Goal: Task Accomplishment & Management: Manage account settings

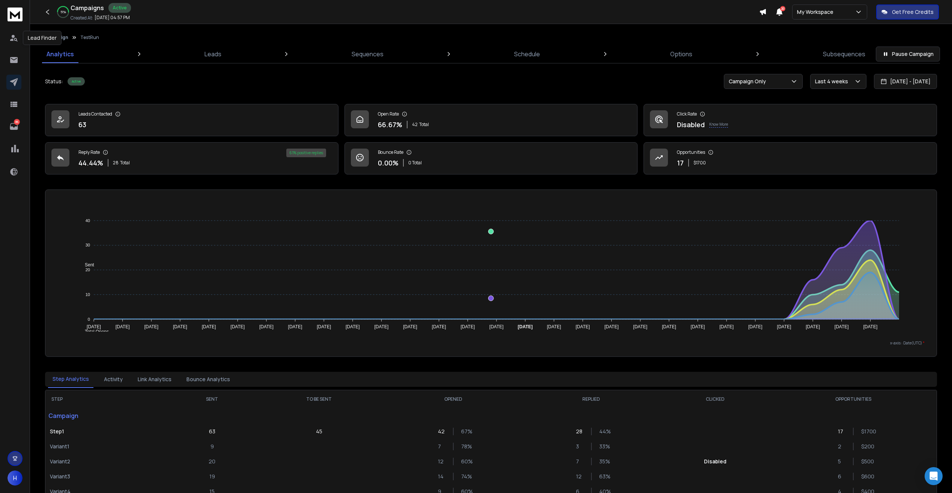
scroll to position [47, 0]
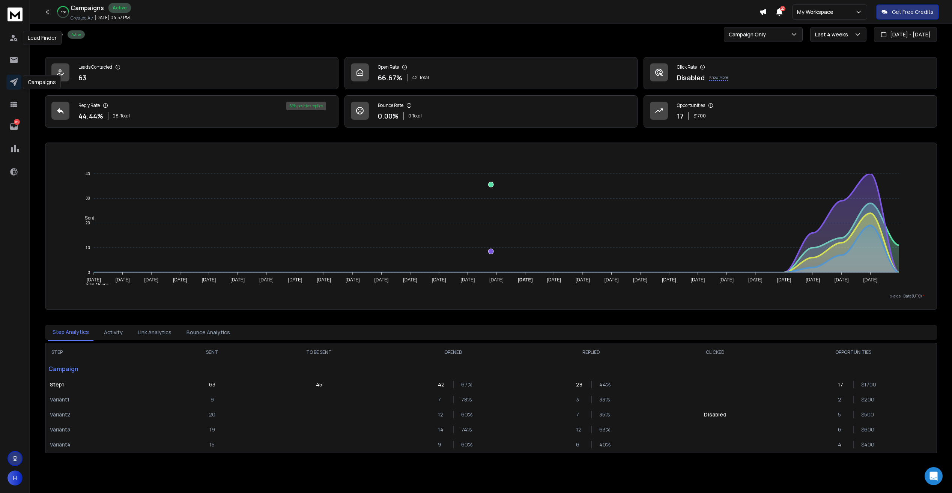
click at [18, 83] on icon at bounding box center [13, 82] width 9 height 9
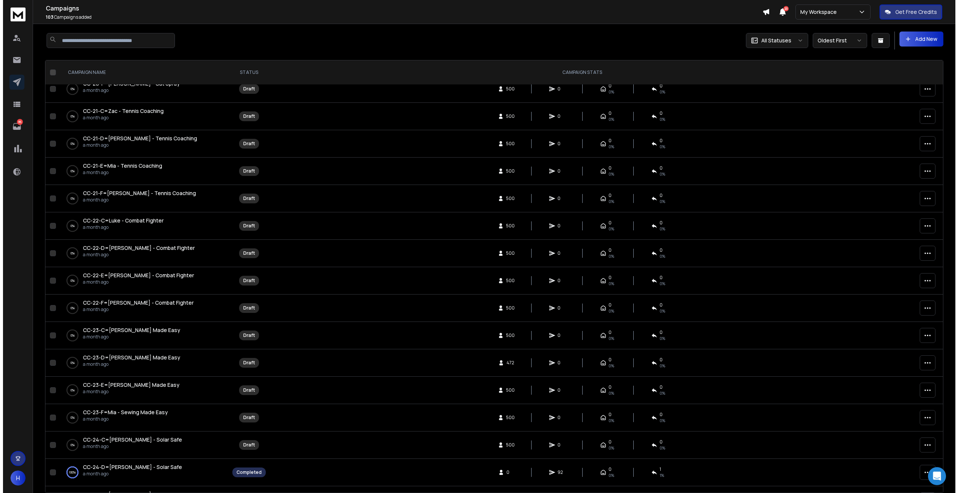
scroll to position [2488, 0]
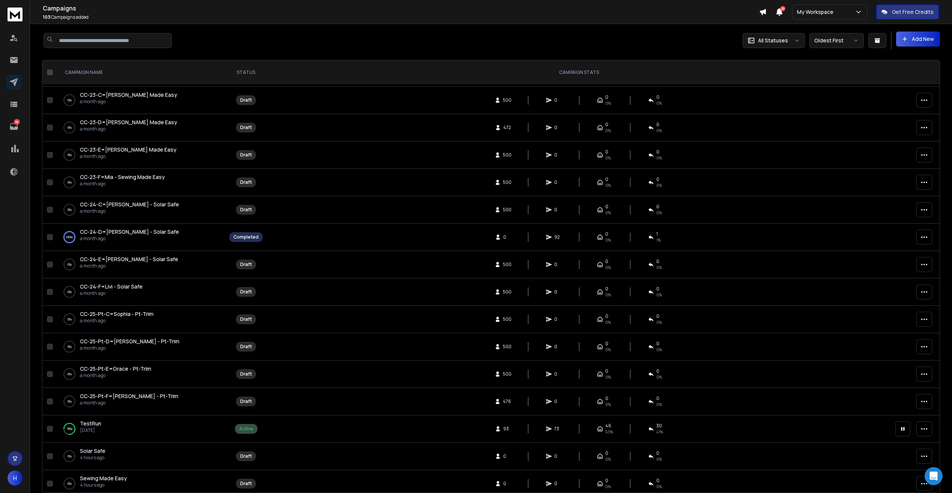
click at [102, 420] on div "78 % TestRun [DATE]" at bounding box center [140, 429] width 154 height 18
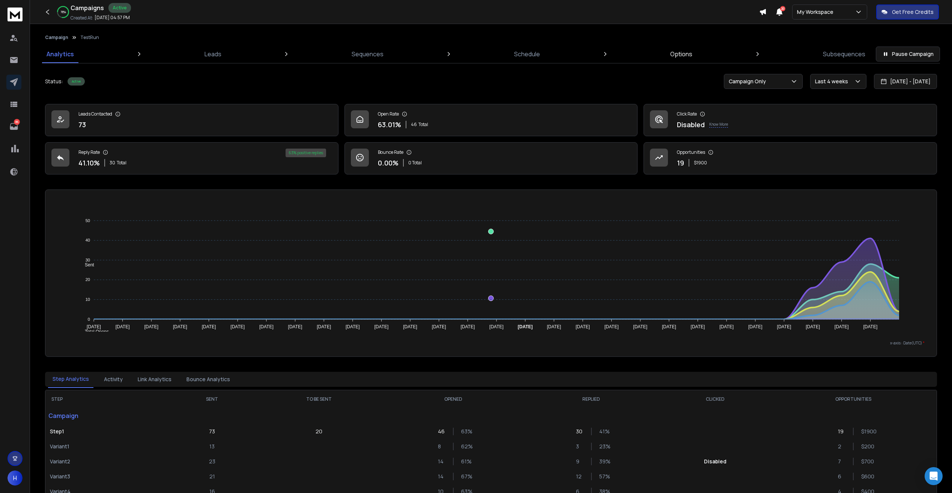
click at [682, 52] on p "Options" at bounding box center [682, 54] width 22 height 9
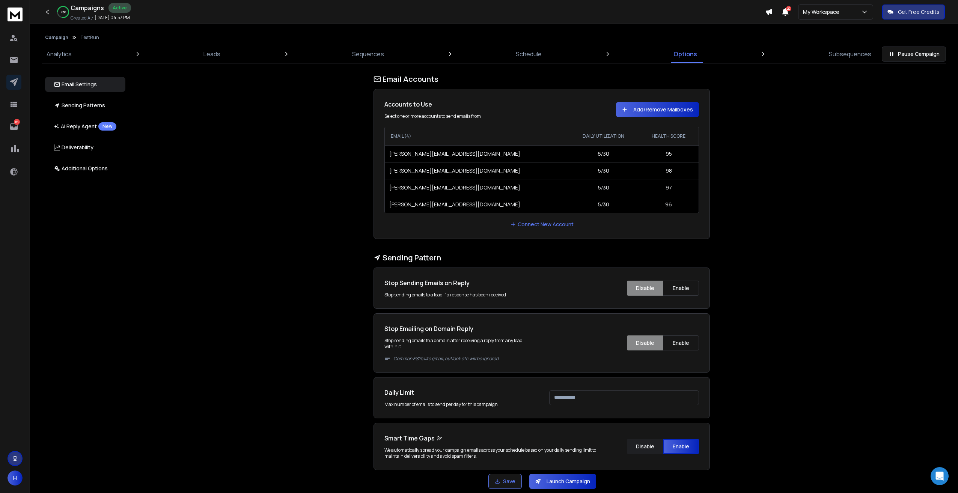
drag, startPoint x: 570, startPoint y: 396, endPoint x: 525, endPoint y: 397, distance: 44.7
click at [525, 397] on div "Daily Limit Max number of emails to send per day for this campaign **" at bounding box center [541, 398] width 315 height 20
type input "**"
click at [511, 482] on button "Save" at bounding box center [504, 481] width 33 height 15
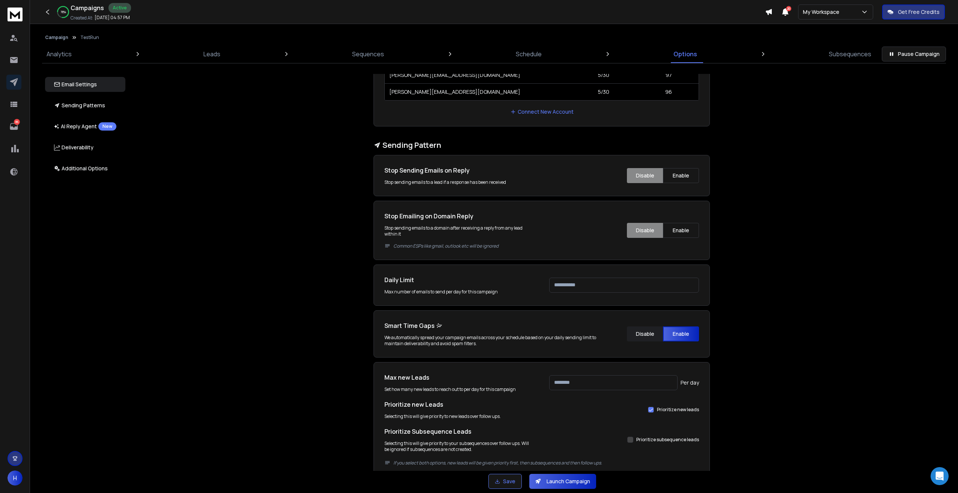
click at [564, 482] on button "Launch Campaign" at bounding box center [562, 481] width 67 height 15
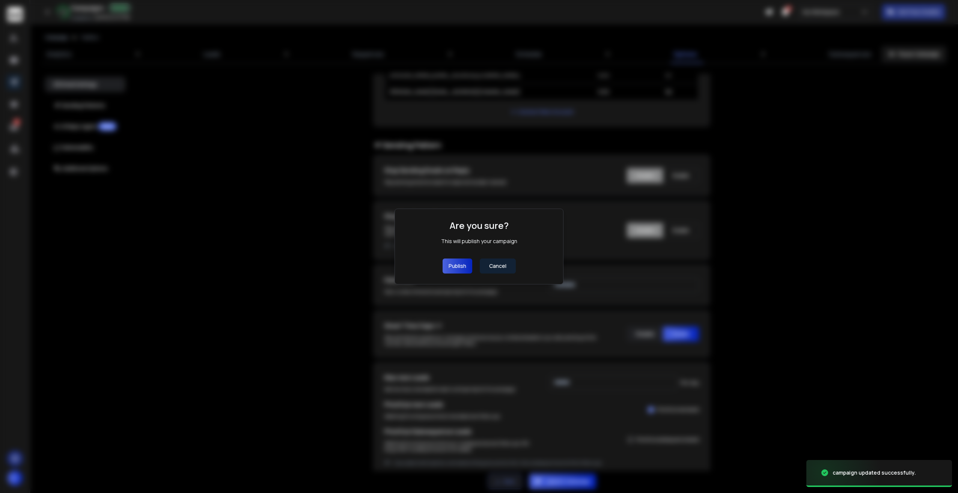
click at [461, 264] on button "Publish" at bounding box center [458, 266] width 30 height 15
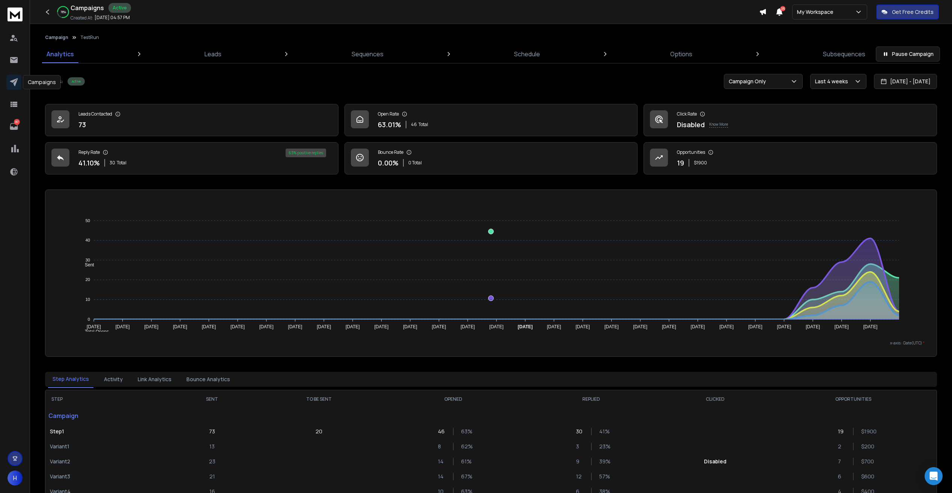
click at [17, 81] on icon at bounding box center [13, 82] width 9 height 9
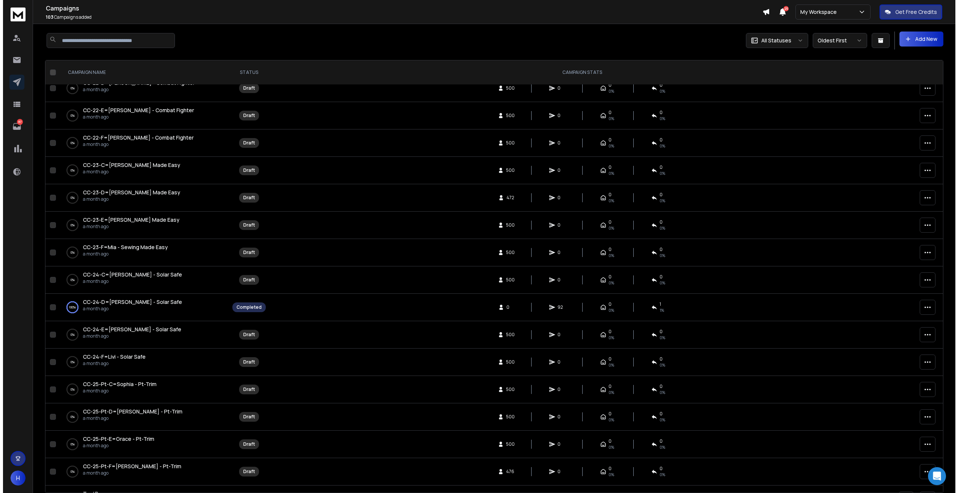
scroll to position [2488, 0]
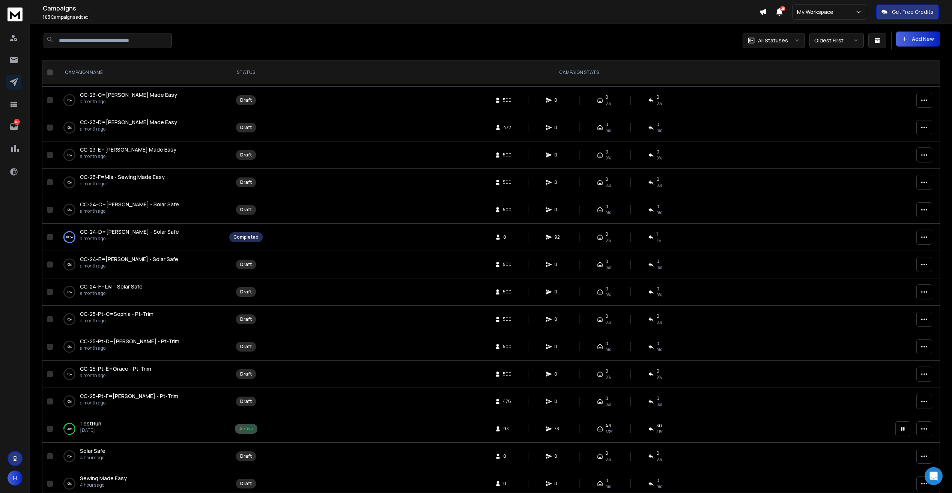
click at [112, 448] on div "0 % Solar Safe 4 hours ago" at bounding box center [140, 457] width 154 height 18
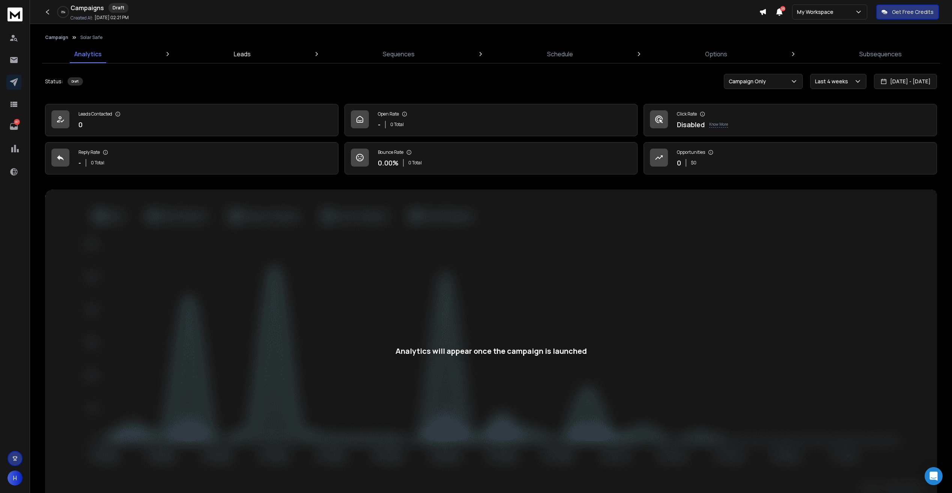
click at [255, 59] on link "Leads" at bounding box center [242, 54] width 26 height 18
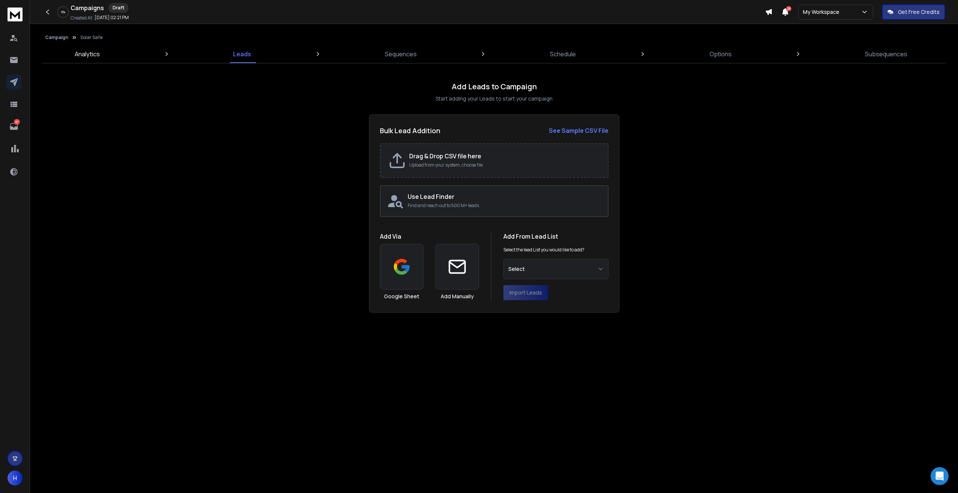
click at [90, 53] on p "Analytics" at bounding box center [87, 54] width 25 height 9
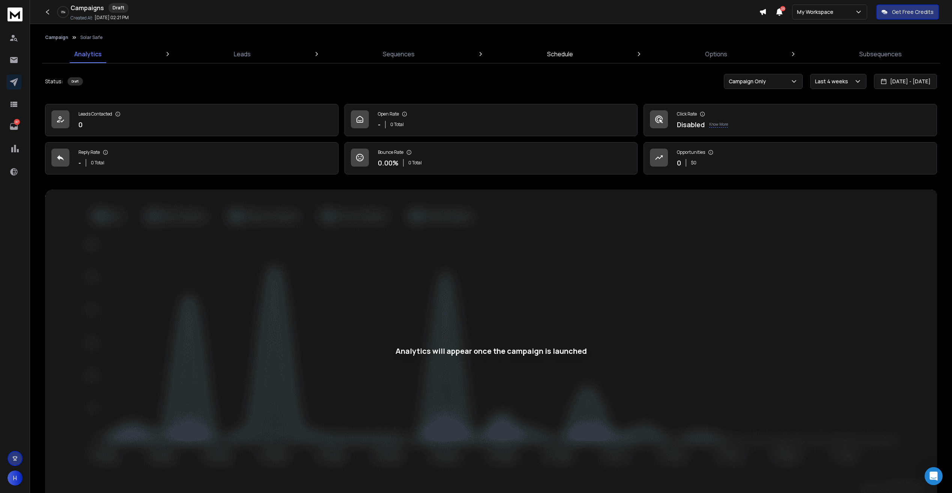
click at [555, 53] on p "Schedule" at bounding box center [560, 54] width 26 height 9
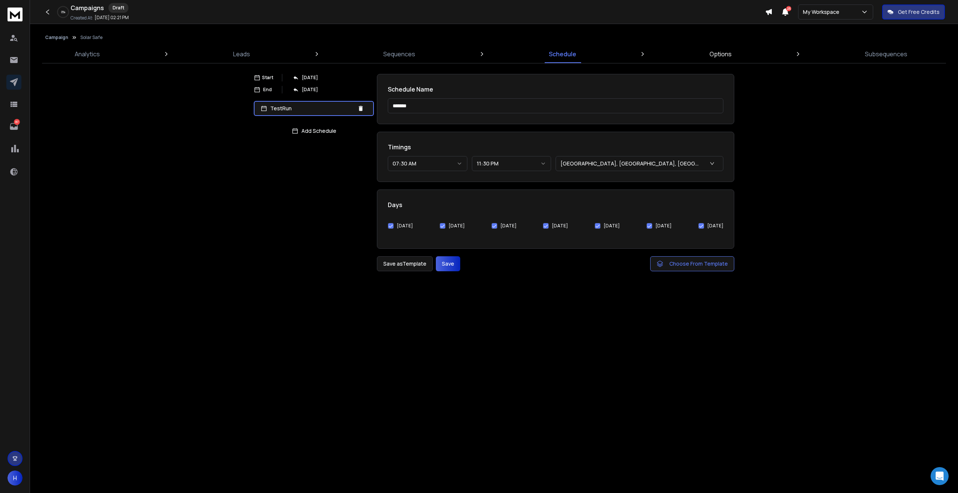
click at [716, 50] on p "Options" at bounding box center [721, 54] width 22 height 9
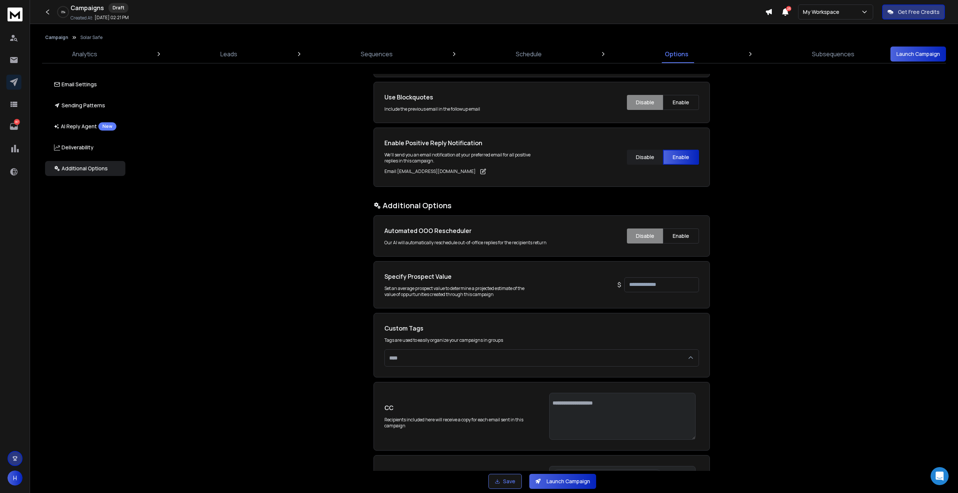
scroll to position [1223, 0]
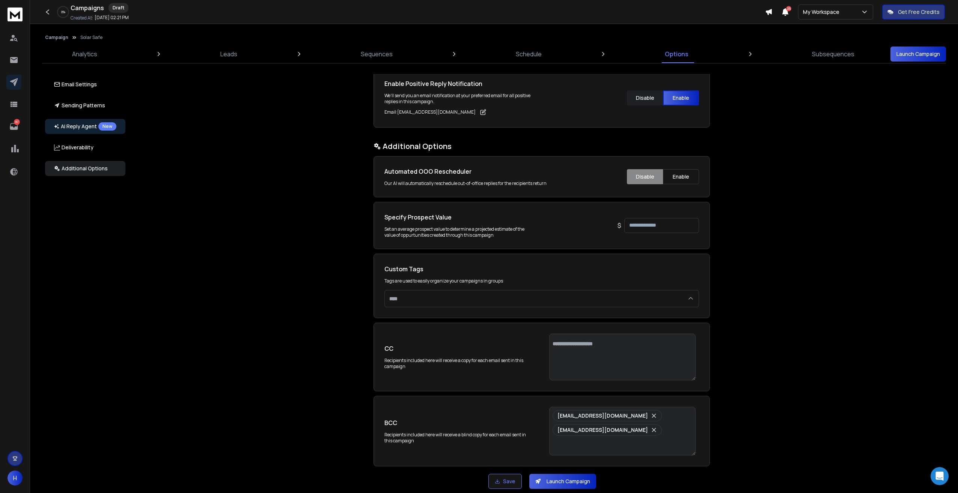
click at [84, 128] on p "AI Reply Agent New" at bounding box center [85, 126] width 62 height 8
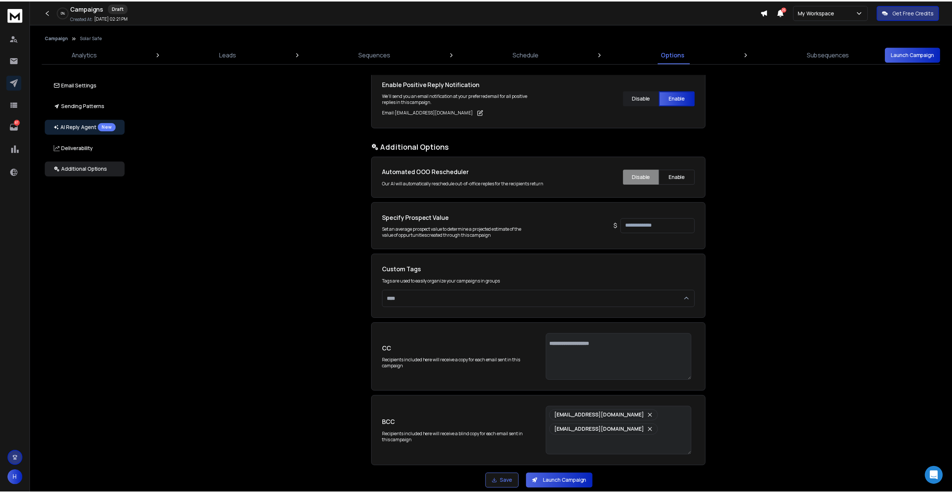
scroll to position [691, 0]
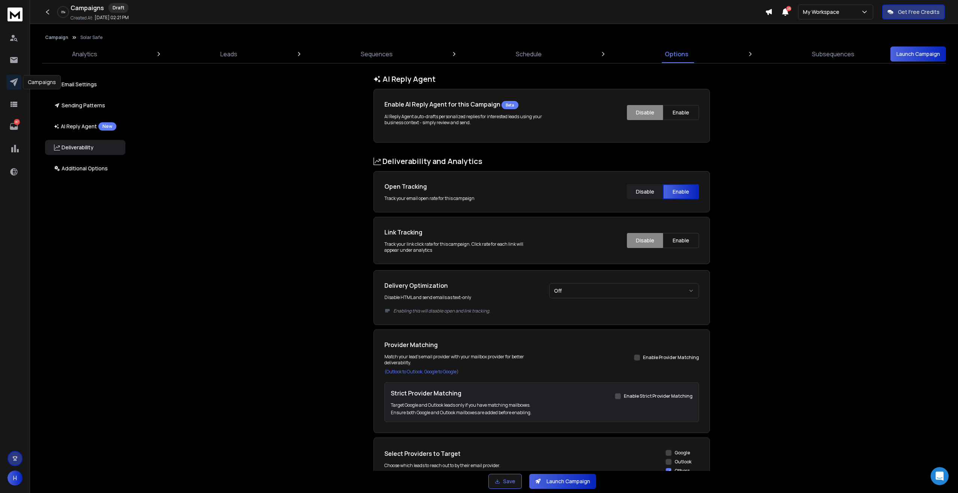
click at [14, 80] on icon at bounding box center [14, 82] width 8 height 8
